Goal: Task Accomplishment & Management: Manage account settings

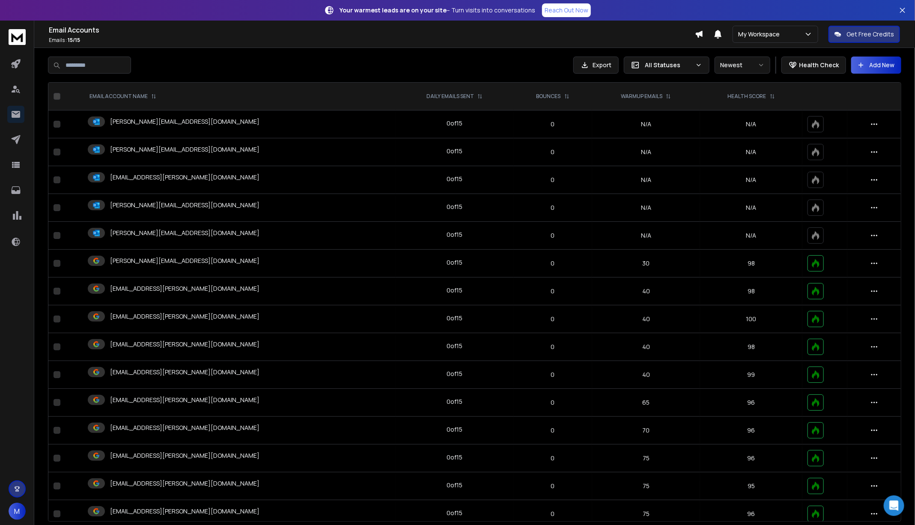
click at [812, 232] on icon at bounding box center [815, 235] width 7 height 9
click at [815, 204] on icon at bounding box center [815, 207] width 9 height 9
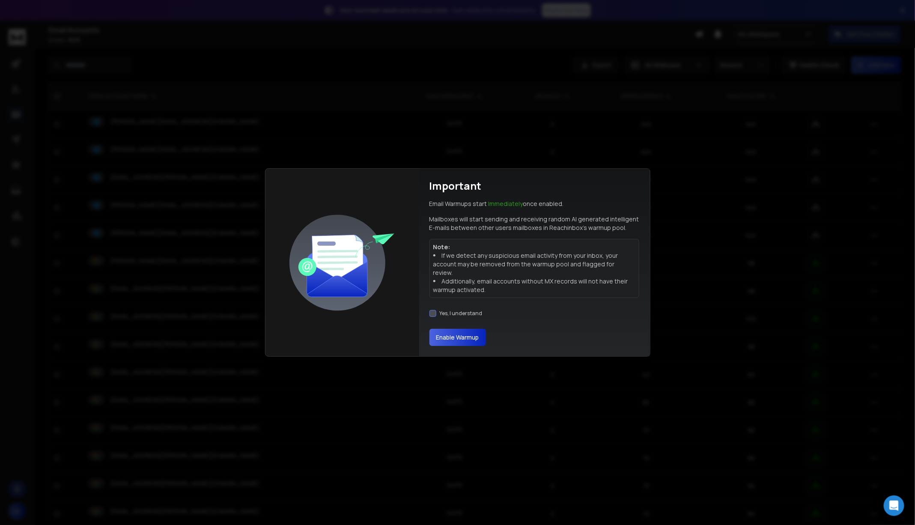
click at [434, 305] on div "Yes, I understand" at bounding box center [455, 313] width 53 height 17
click at [432, 310] on button "Yes, I understand" at bounding box center [432, 313] width 7 height 7
click at [451, 335] on button "Enable Warmup" at bounding box center [457, 337] width 57 height 17
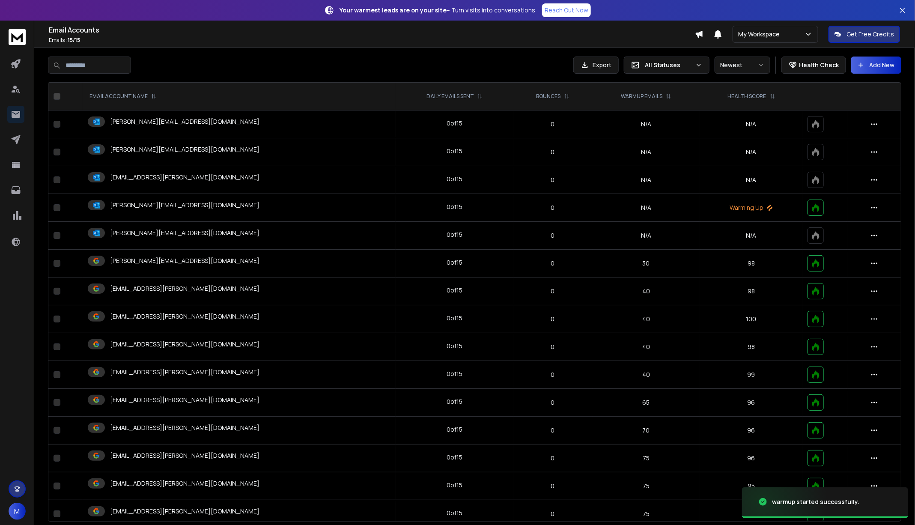
click at [812, 233] on icon at bounding box center [815, 235] width 7 height 9
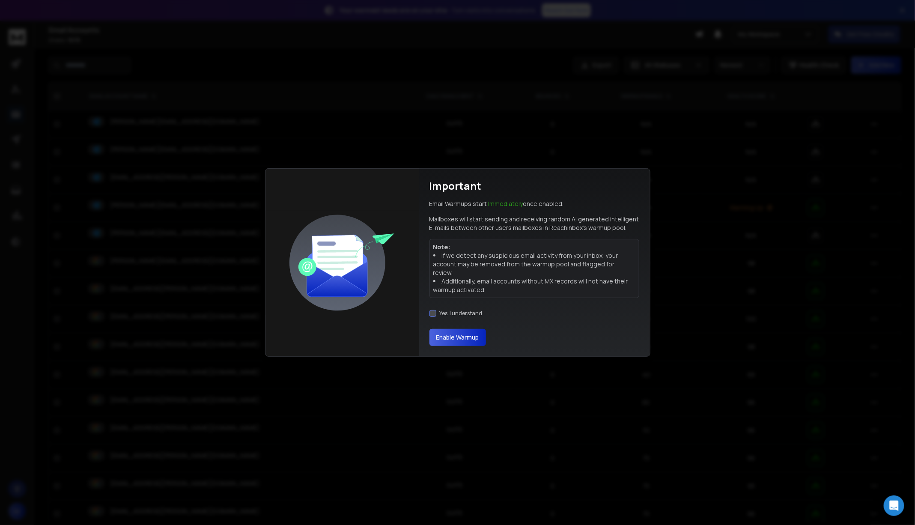
click at [431, 312] on button "Yes, I understand" at bounding box center [432, 313] width 7 height 7
click at [452, 330] on button "Enable Warmup" at bounding box center [457, 337] width 57 height 17
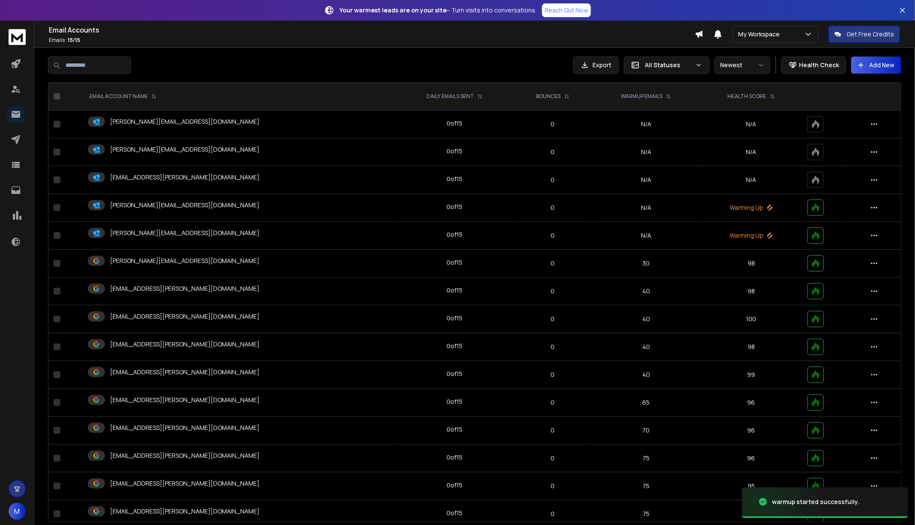
click at [812, 180] on icon at bounding box center [815, 180] width 9 height 9
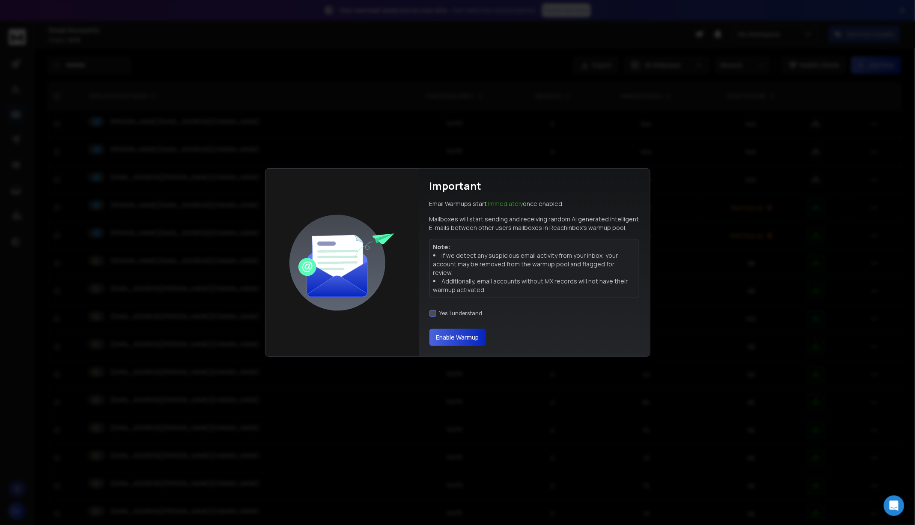
click at [432, 311] on button "Yes, I understand" at bounding box center [432, 313] width 7 height 7
click at [449, 331] on button "Enable Warmup" at bounding box center [457, 337] width 57 height 17
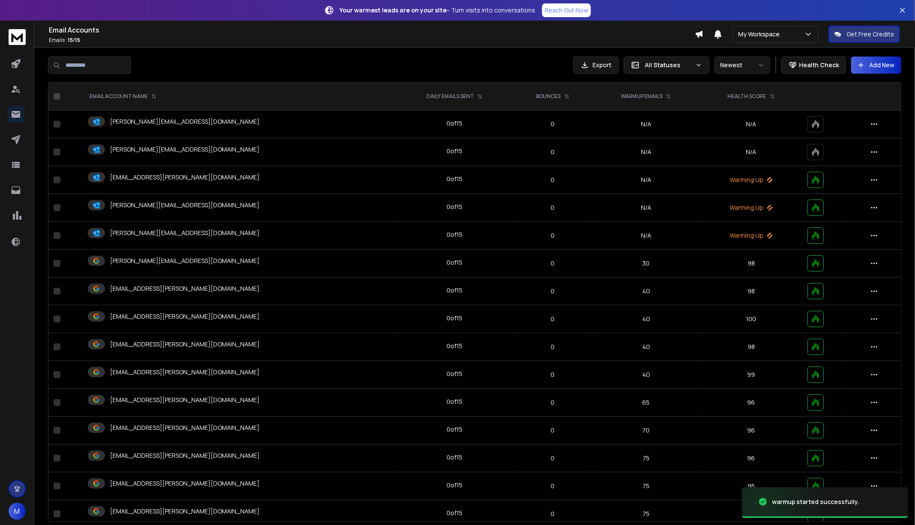
click at [812, 150] on icon at bounding box center [815, 152] width 7 height 9
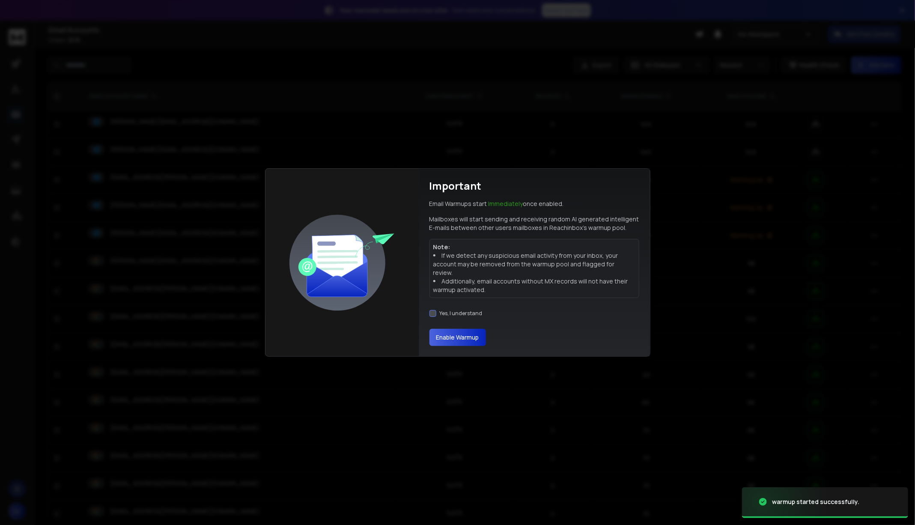
click at [432, 312] on button "Yes, I understand" at bounding box center [432, 313] width 7 height 7
click at [442, 332] on button "Enable Warmup" at bounding box center [457, 337] width 57 height 17
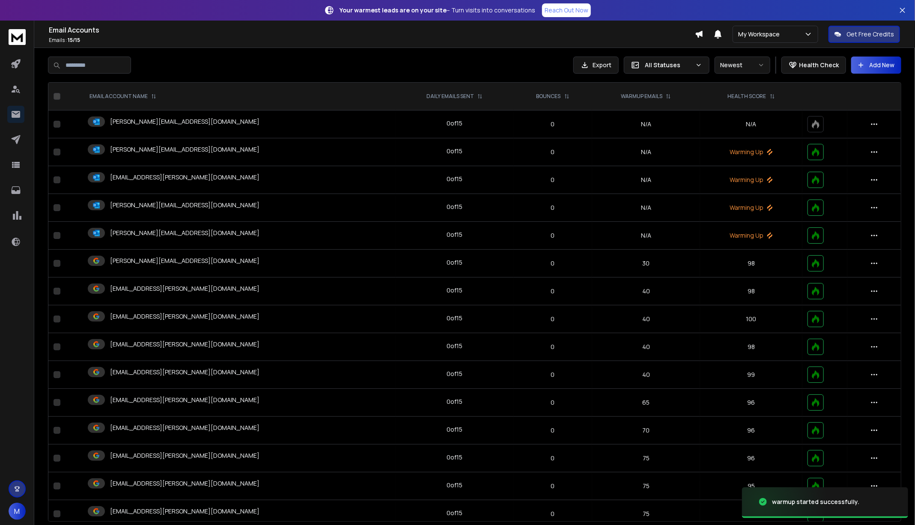
click at [815, 123] on icon at bounding box center [815, 124] width 7 height 9
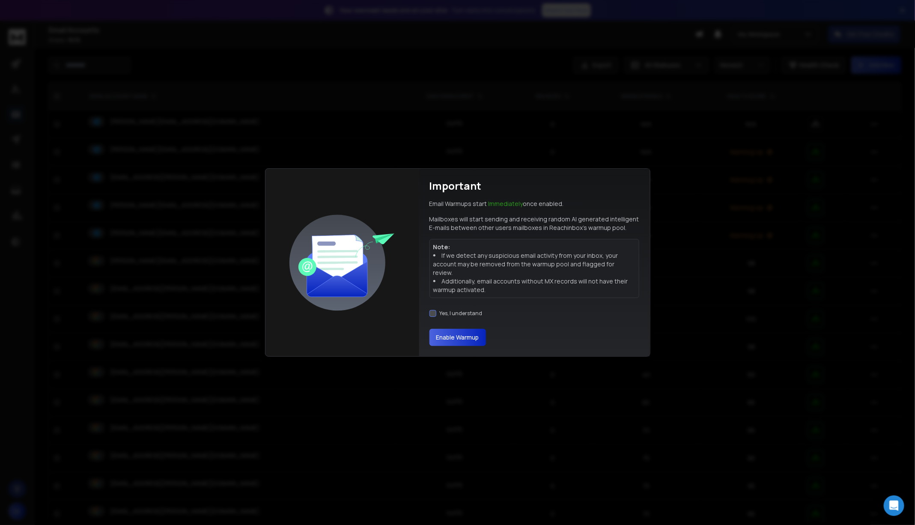
click at [429, 312] on div "Yes, I understand" at bounding box center [455, 313] width 53 height 7
click at [431, 311] on button "Yes, I understand" at bounding box center [432, 313] width 7 height 7
click at [455, 334] on button "Enable Warmup" at bounding box center [457, 337] width 57 height 17
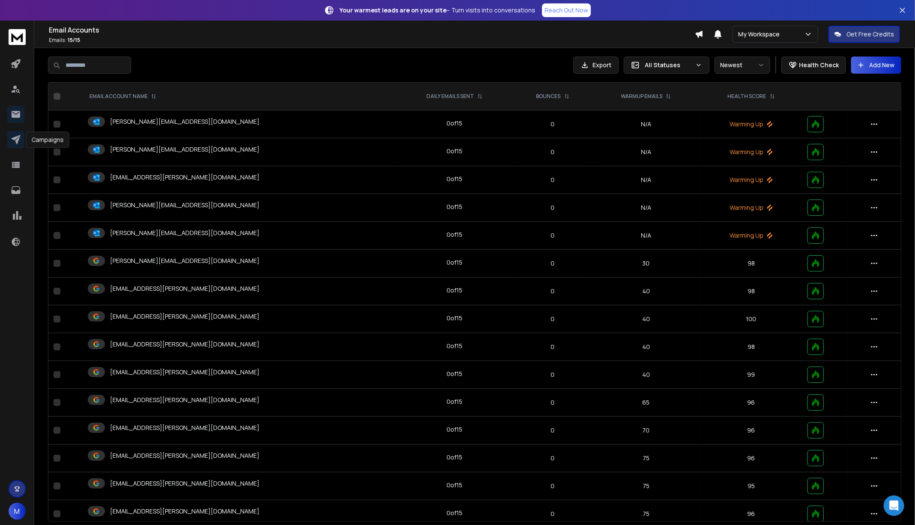
click at [18, 141] on icon at bounding box center [15, 139] width 9 height 9
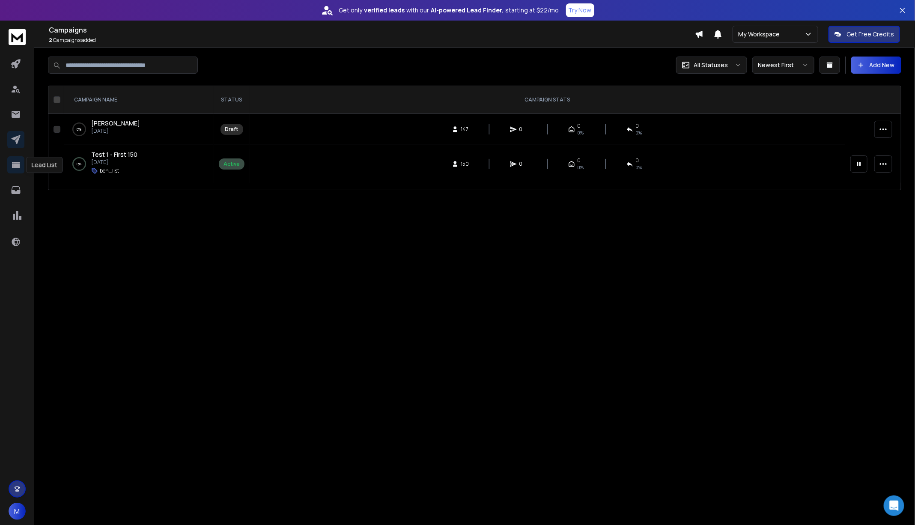
click at [19, 164] on icon at bounding box center [16, 165] width 10 height 10
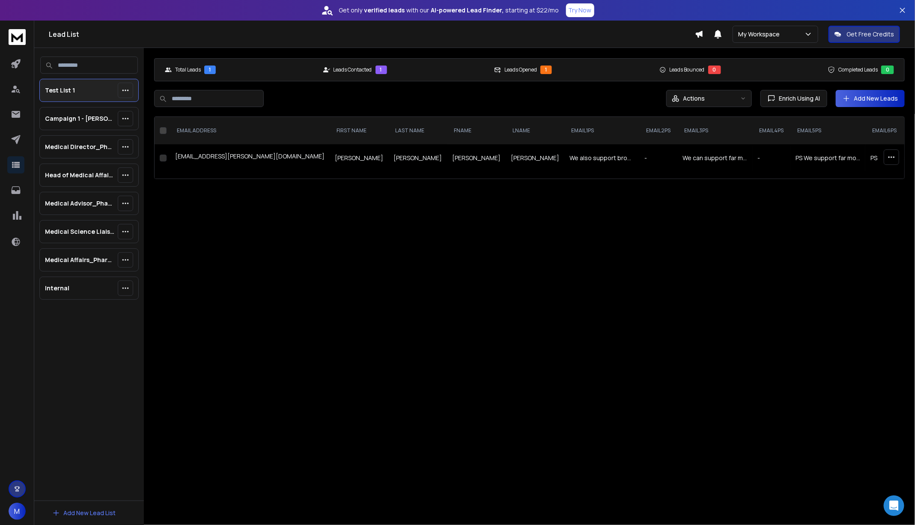
click at [94, 512] on button "Add New Lead List" at bounding box center [83, 512] width 77 height 17
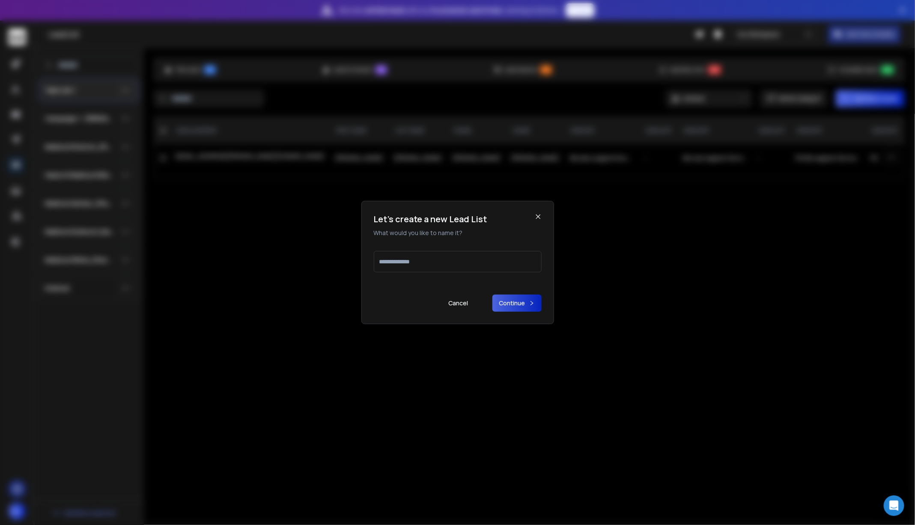
click at [400, 268] on input at bounding box center [458, 261] width 168 height 21
type input "**********"
click at [516, 301] on button "Continue" at bounding box center [516, 303] width 49 height 17
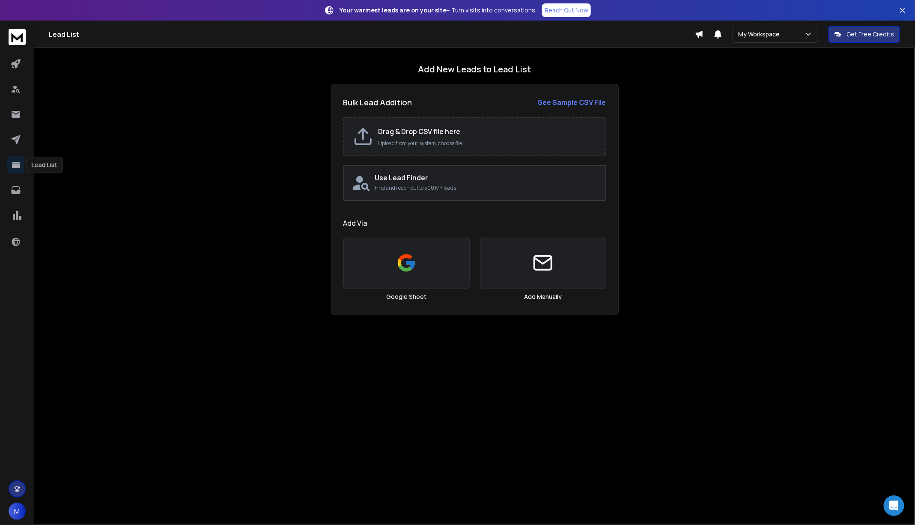
click at [15, 165] on icon at bounding box center [16, 165] width 8 height 6
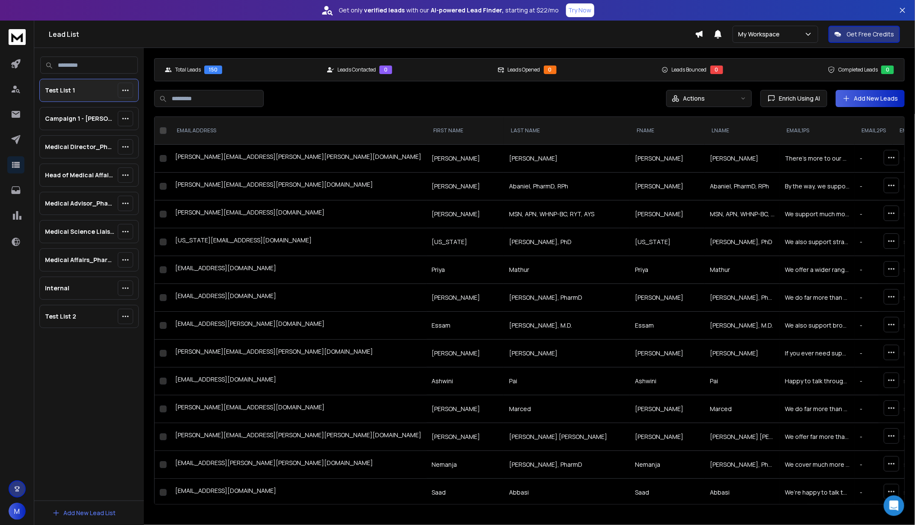
click at [83, 509] on button "Add New Lead List" at bounding box center [83, 512] width 77 height 17
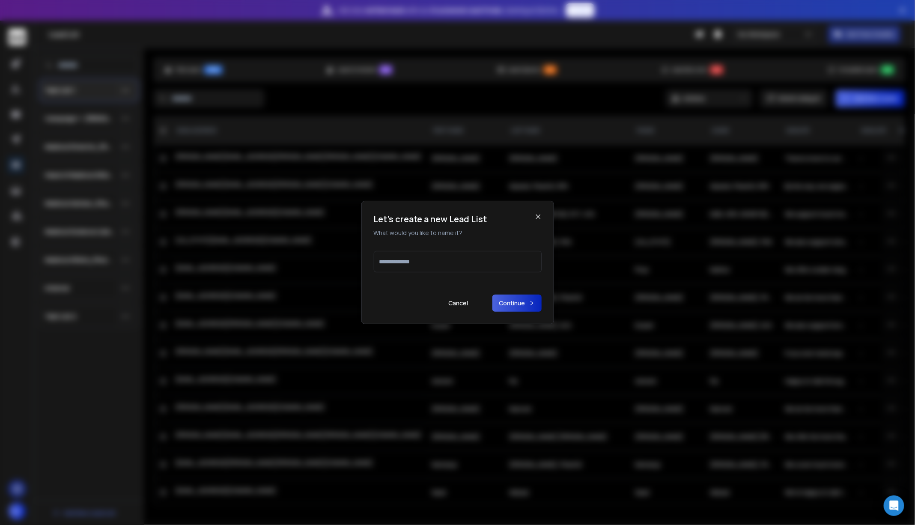
click at [400, 261] on input at bounding box center [458, 261] width 168 height 21
type input "**********"
click at [516, 303] on button "Continue" at bounding box center [516, 303] width 49 height 17
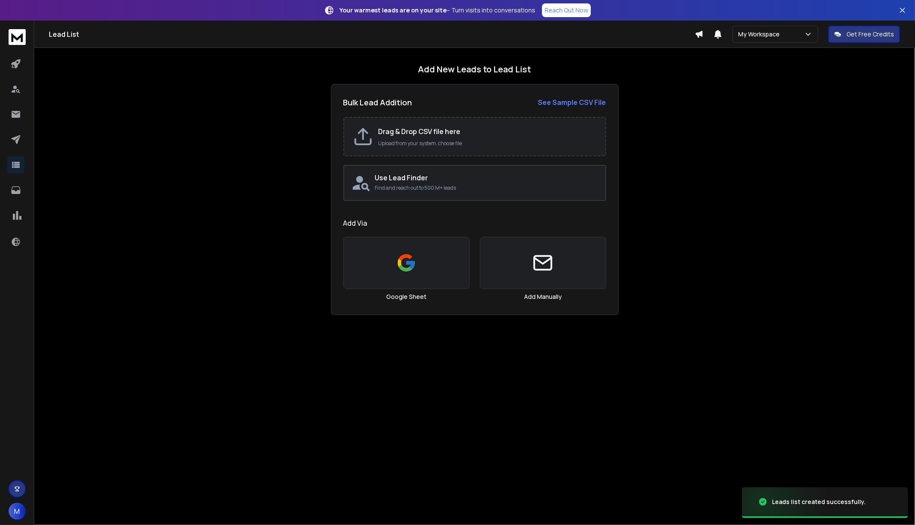
click at [12, 164] on icon at bounding box center [16, 165] width 8 height 6
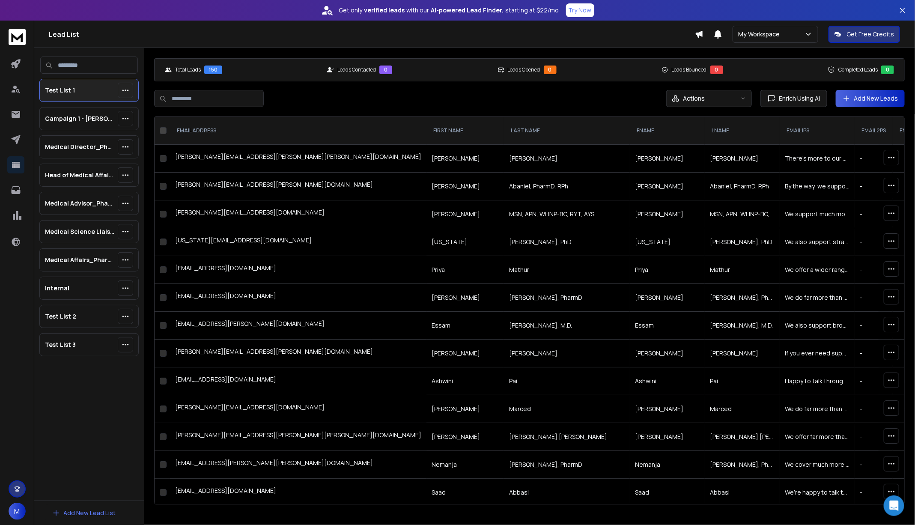
click at [102, 511] on button "Add New Lead List" at bounding box center [83, 512] width 77 height 17
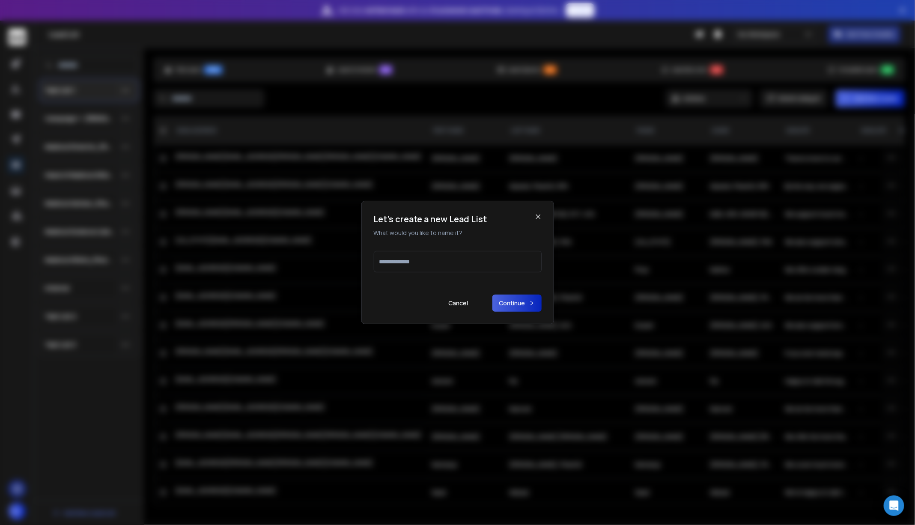
click at [411, 254] on input at bounding box center [458, 261] width 168 height 21
type input "**********"
click at [522, 300] on button "Continue" at bounding box center [516, 303] width 49 height 17
